Goal: Navigation & Orientation: Find specific page/section

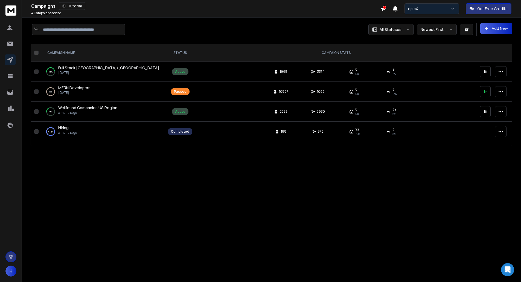
click at [424, 5] on button "epicX" at bounding box center [431, 8] width 55 height 11
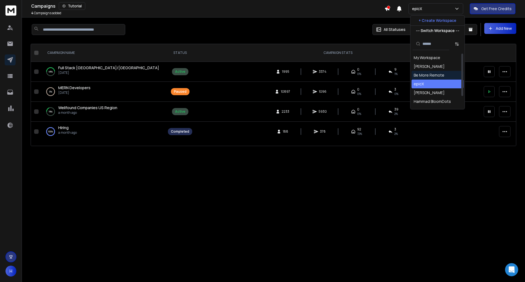
click at [434, 75] on div "Be More Remote" at bounding box center [428, 74] width 31 height 5
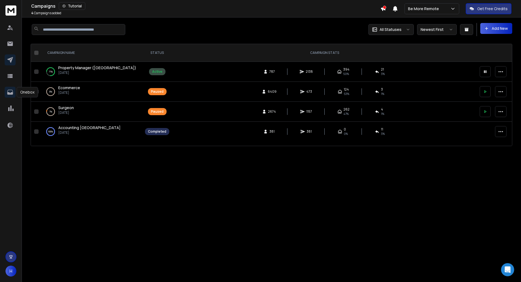
click at [7, 95] on icon at bounding box center [10, 92] width 7 height 7
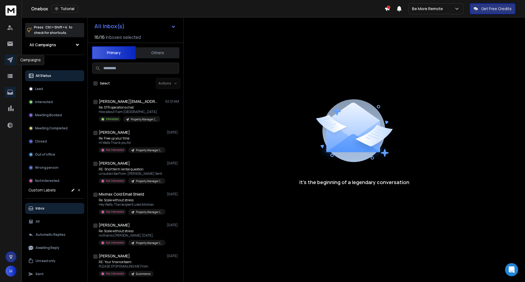
click at [11, 59] on icon at bounding box center [10, 60] width 6 height 6
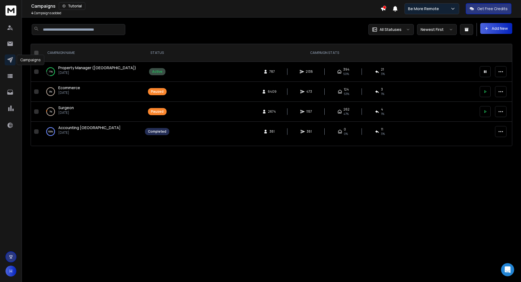
click at [413, 4] on button "Be More Remote" at bounding box center [431, 8] width 55 height 11
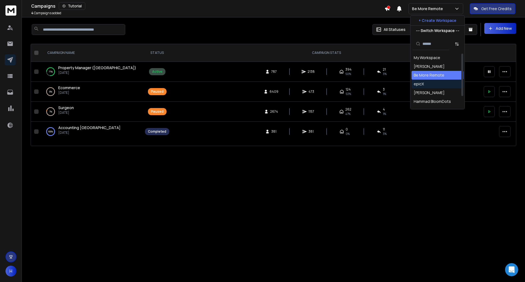
click at [423, 84] on div "epicX" at bounding box center [418, 83] width 10 height 5
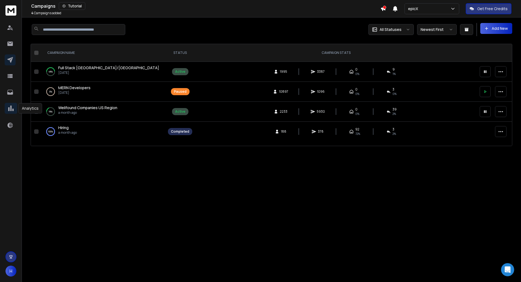
click at [13, 108] on icon at bounding box center [11, 108] width 8 height 8
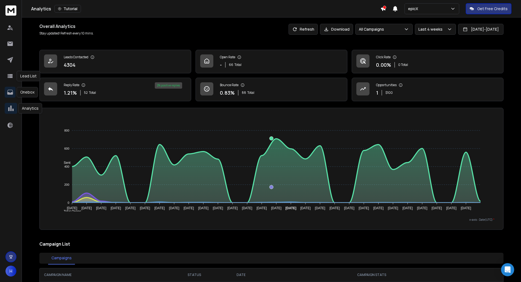
click at [10, 91] on icon at bounding box center [10, 92] width 7 height 7
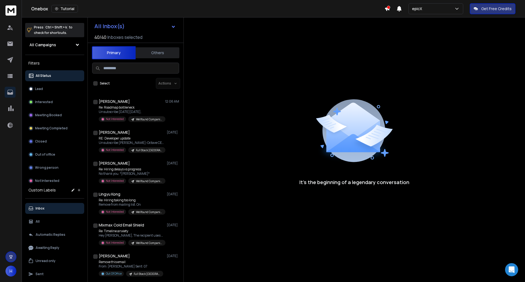
click at [158, 52] on button "Others" at bounding box center [158, 53] width 44 height 12
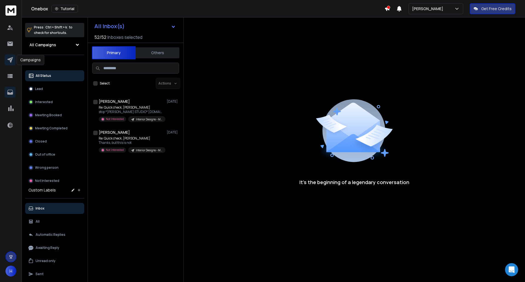
click at [14, 59] on link at bounding box center [10, 59] width 11 height 11
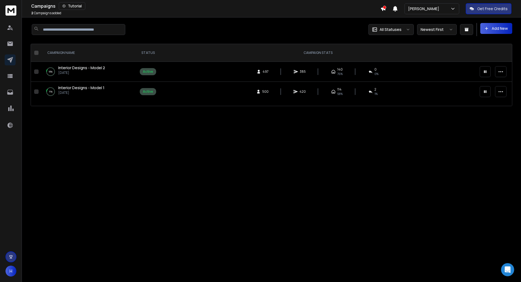
click at [92, 71] on p "14 days ago" at bounding box center [81, 73] width 47 height 4
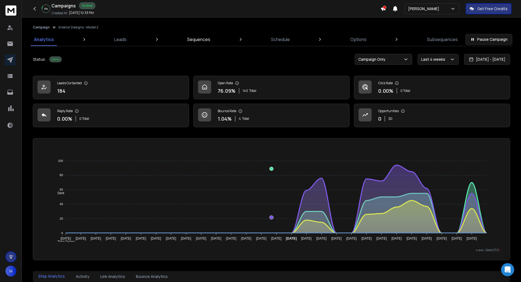
click at [192, 43] on link "Sequences" at bounding box center [199, 39] width 30 height 13
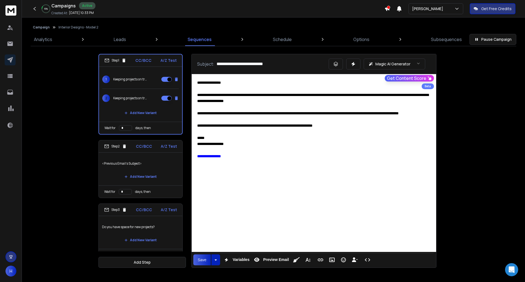
click at [122, 95] on div "2 Keeping projects on track..." at bounding box center [125, 98] width 46 height 8
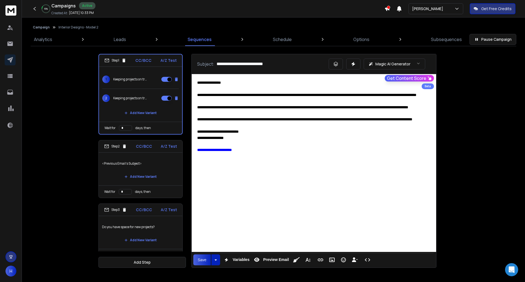
click at [124, 82] on div "1 Keeping projects on track..." at bounding box center [125, 79] width 46 height 8
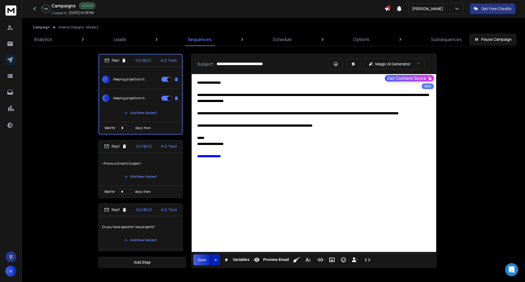
click at [124, 95] on div "2 Keeping projects on track..." at bounding box center [125, 98] width 46 height 8
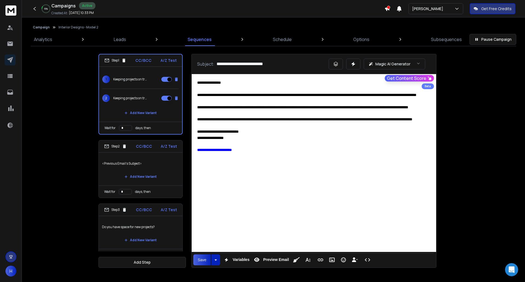
click at [125, 163] on p "<Previous Email's Subject>" at bounding box center [140, 163] width 77 height 15
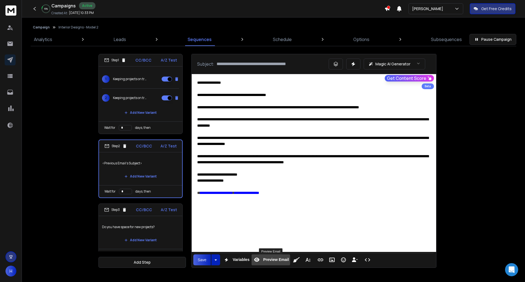
click at [278, 262] on span "Preview Email" at bounding box center [276, 259] width 28 height 5
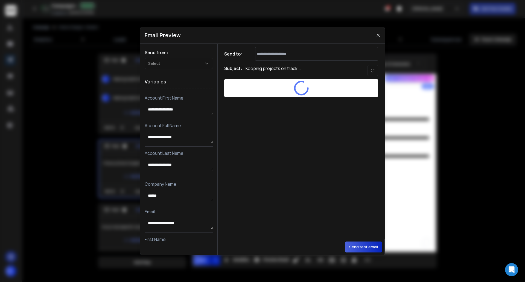
type textarea "***"
type textarea "**********"
type textarea "*****"
type textarea "**********"
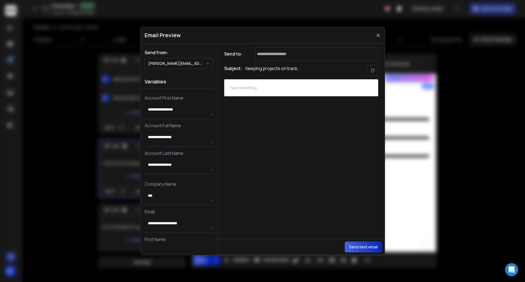
type textarea "****"
type textarea "**********"
type textarea "*******"
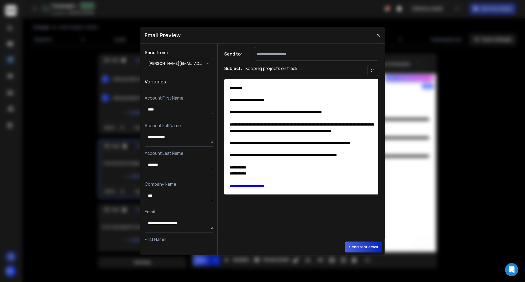
click at [414, 142] on div "**********" at bounding box center [262, 140] width 525 height 239
click at [378, 37] on icon at bounding box center [378, 35] width 4 height 4
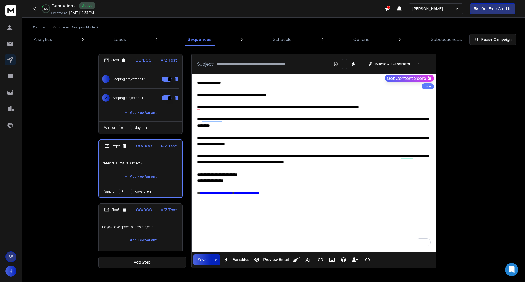
click at [157, 228] on p "Do you have space for new projects?" at bounding box center [140, 226] width 77 height 15
type input "**********"
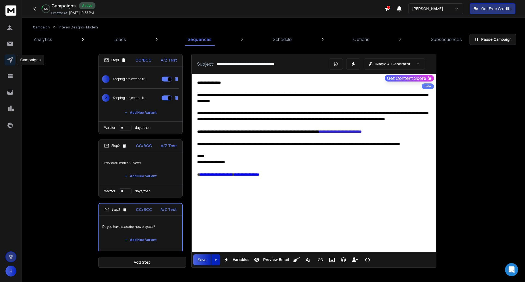
click at [10, 60] on icon at bounding box center [10, 60] width 6 height 6
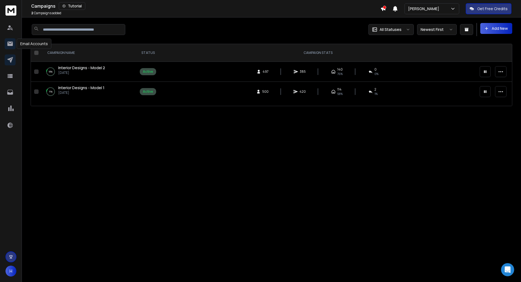
click at [15, 46] on link at bounding box center [10, 43] width 11 height 11
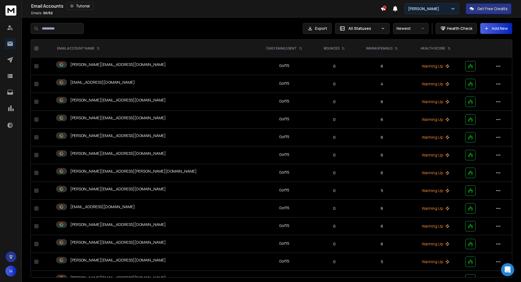
click at [410, 6] on p "Abdul Jaleed" at bounding box center [424, 8] width 33 height 5
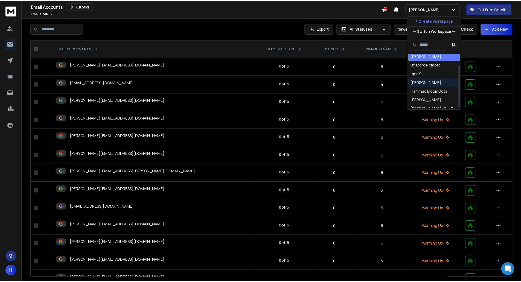
scroll to position [15, 0]
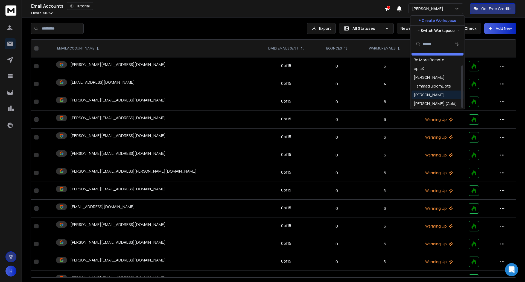
click at [426, 97] on div "Muhammad Salman" at bounding box center [428, 94] width 31 height 5
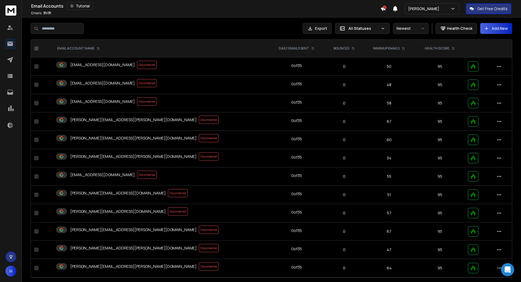
click at [99, 68] on div "mirela.danera@zaimpexglobal.com" at bounding box center [95, 64] width 79 height 7
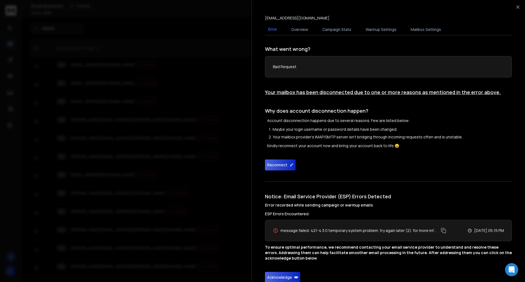
click at [105, 80] on div at bounding box center [262, 141] width 525 height 282
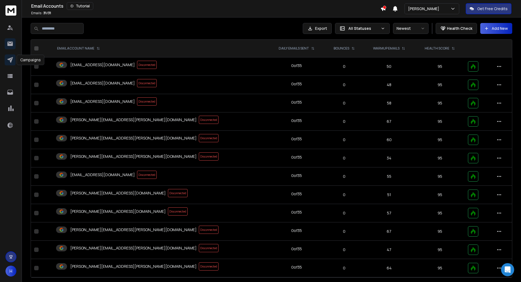
click at [12, 62] on icon at bounding box center [10, 60] width 7 height 7
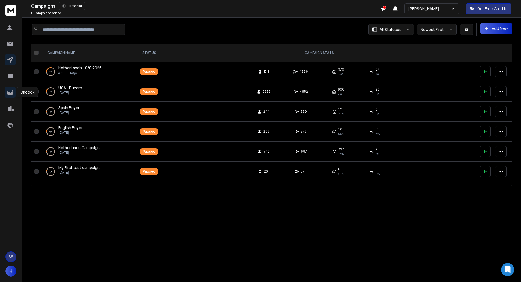
click at [13, 93] on icon at bounding box center [10, 92] width 6 height 5
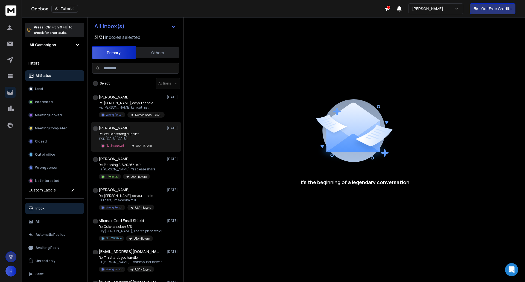
scroll to position [683, 0]
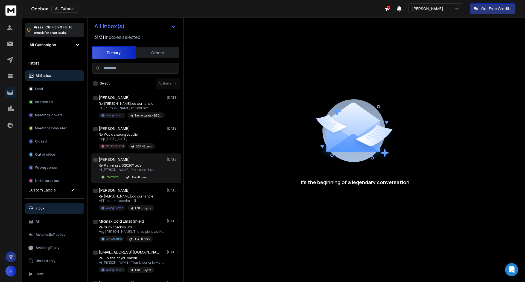
click at [122, 160] on h1 "Michael Silverstein" at bounding box center [114, 159] width 31 height 5
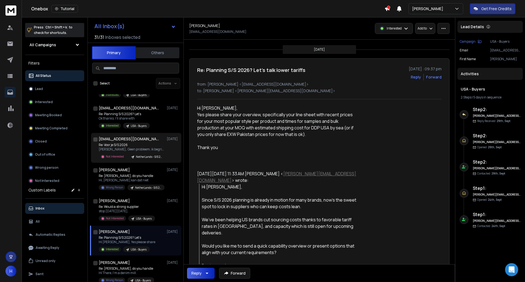
scroll to position [601, 0]
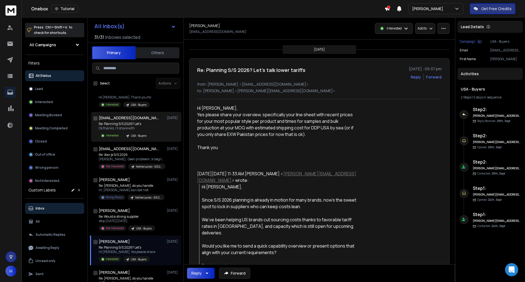
click at [130, 126] on p "Ok thanks. I’ll share with" at bounding box center [124, 128] width 51 height 4
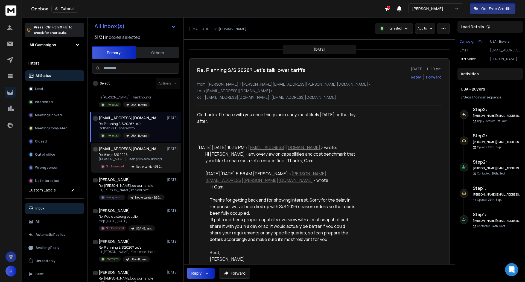
scroll to position [574, 0]
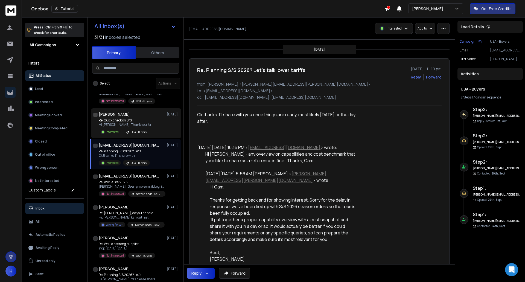
click at [124, 121] on p "Re: Quick check on S/S" at bounding box center [125, 120] width 53 height 4
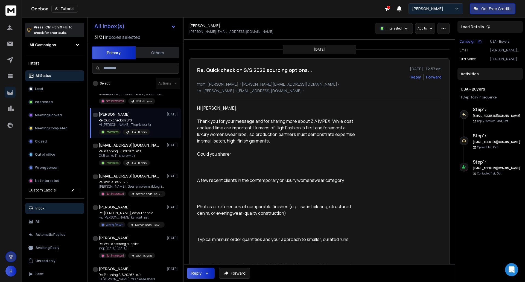
click at [433, 6] on p "Muhammad Salman" at bounding box center [428, 8] width 33 height 5
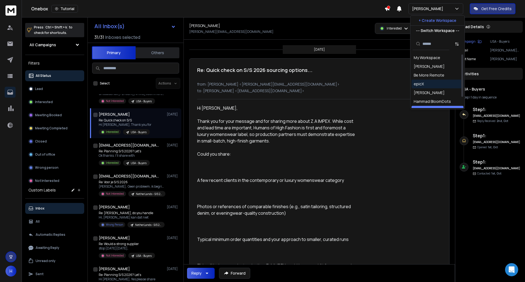
scroll to position [15, 0]
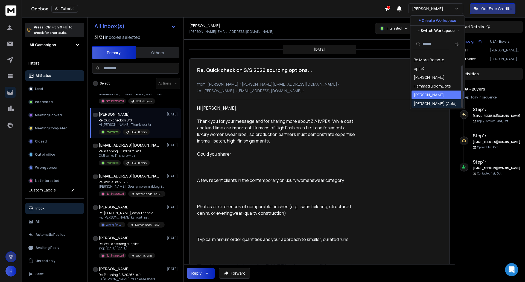
click at [422, 105] on div "Tanveer (Cold)" at bounding box center [434, 103] width 43 height 5
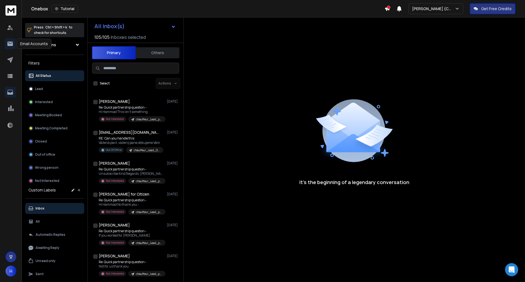
click at [12, 43] on icon at bounding box center [10, 43] width 7 height 7
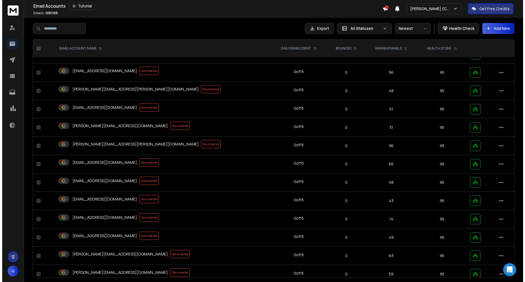
scroll to position [1543, 0]
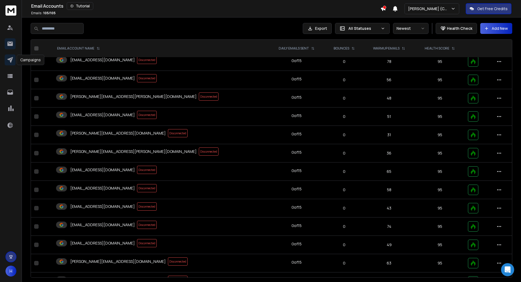
click at [10, 56] on link at bounding box center [10, 59] width 11 height 11
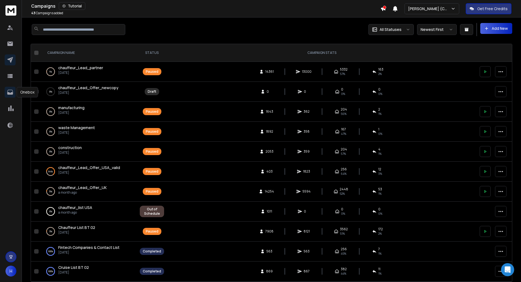
click at [8, 93] on icon at bounding box center [10, 92] width 6 height 5
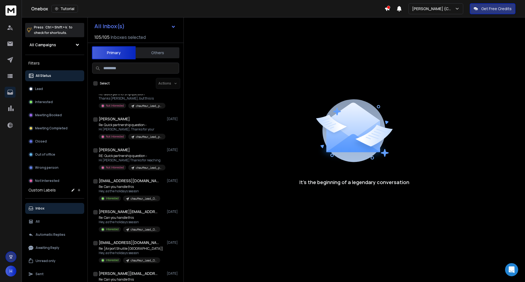
scroll to position [465, 0]
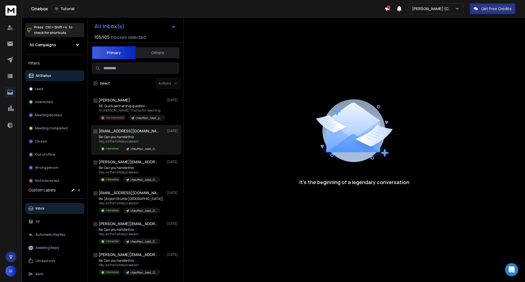
click at [127, 134] on div "info@gqtravel-hotels.com 08 Oct Re: Can you handle this Hey, as the holidays se…" at bounding box center [139, 139] width 80 height 23
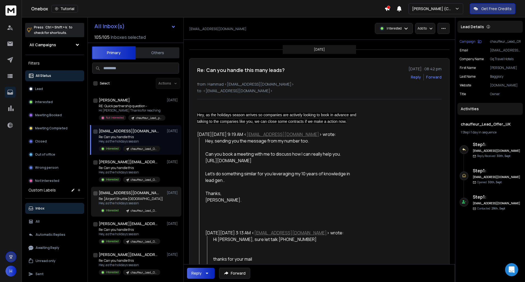
click at [112, 195] on div "support@airportshuttleitaly.it 08 Oct Re: [Airport Shuttle Italy] Hey, as the h…" at bounding box center [139, 201] width 80 height 23
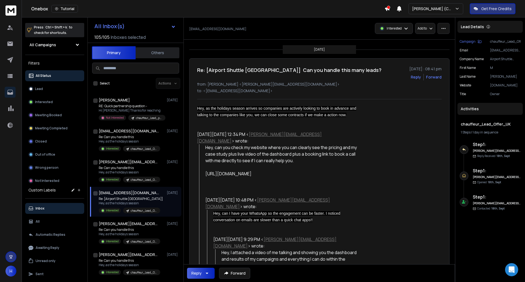
drag, startPoint x: 268, startPoint y: 174, endPoint x: 206, endPoint y: 171, distance: 62.6
click at [206, 171] on div "Hey, can you check my website where you can clearly see the pricing and my case…" at bounding box center [281, 160] width 152 height 33
click at [432, 14] on div "Onebox Tutorial Tanveer (Cold) Get Free Credits" at bounding box center [262, 8] width 525 height 17
click at [432, 10] on p "Tanveer (Cold)" at bounding box center [433, 8] width 43 height 5
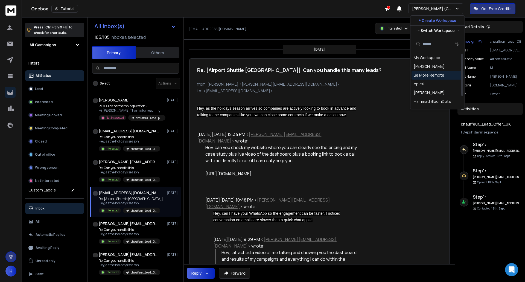
click at [426, 74] on div "Be More Remote" at bounding box center [428, 74] width 31 height 5
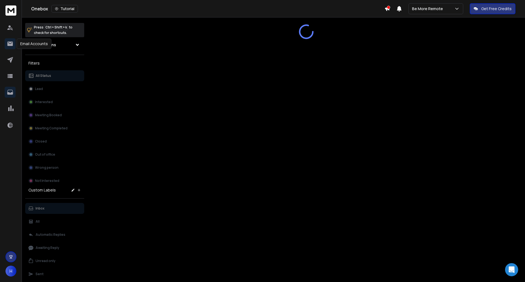
click at [8, 40] on icon at bounding box center [10, 43] width 7 height 7
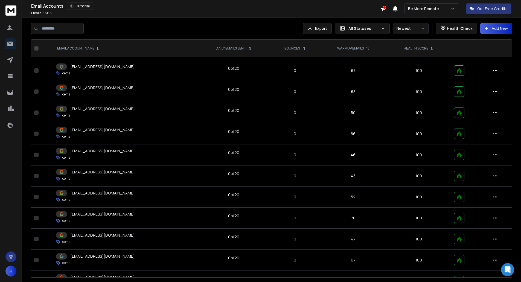
scroll to position [121, 0]
